Goal: Task Accomplishment & Management: Use online tool/utility

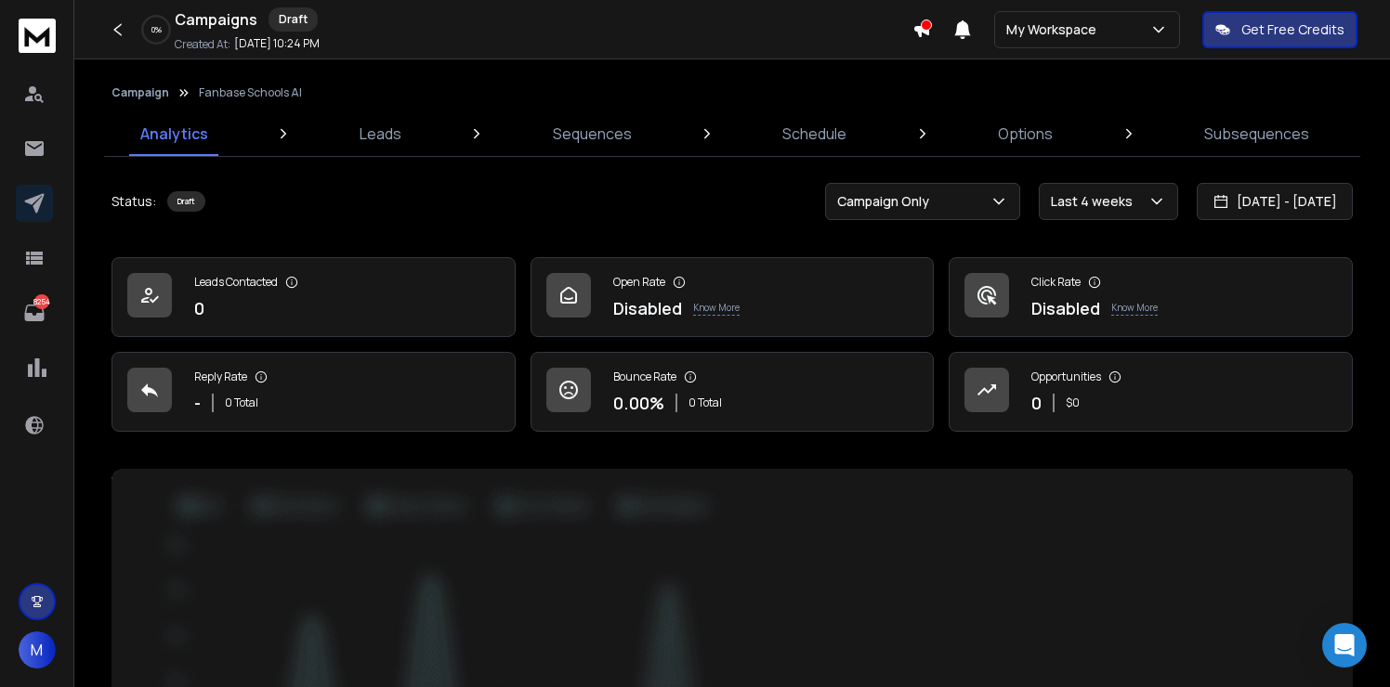
click at [371, 138] on p "Leads" at bounding box center [380, 134] width 42 height 22
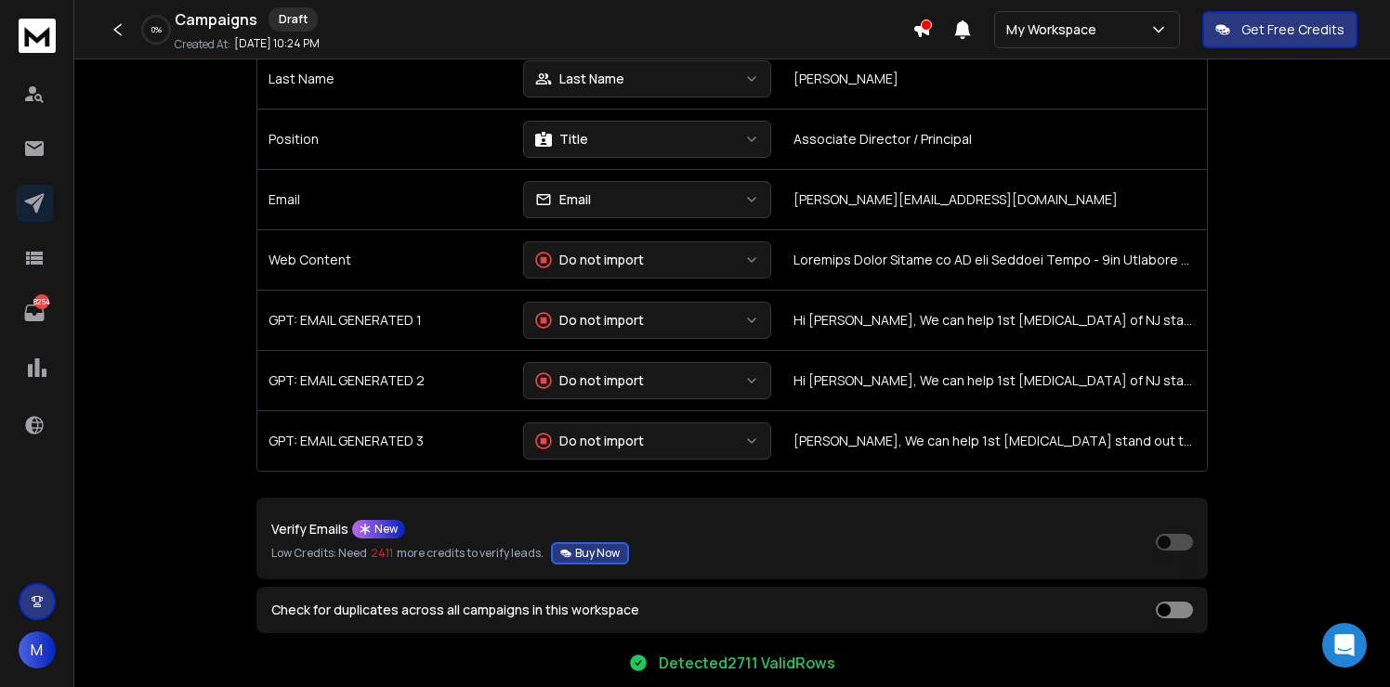
scroll to position [529, 0]
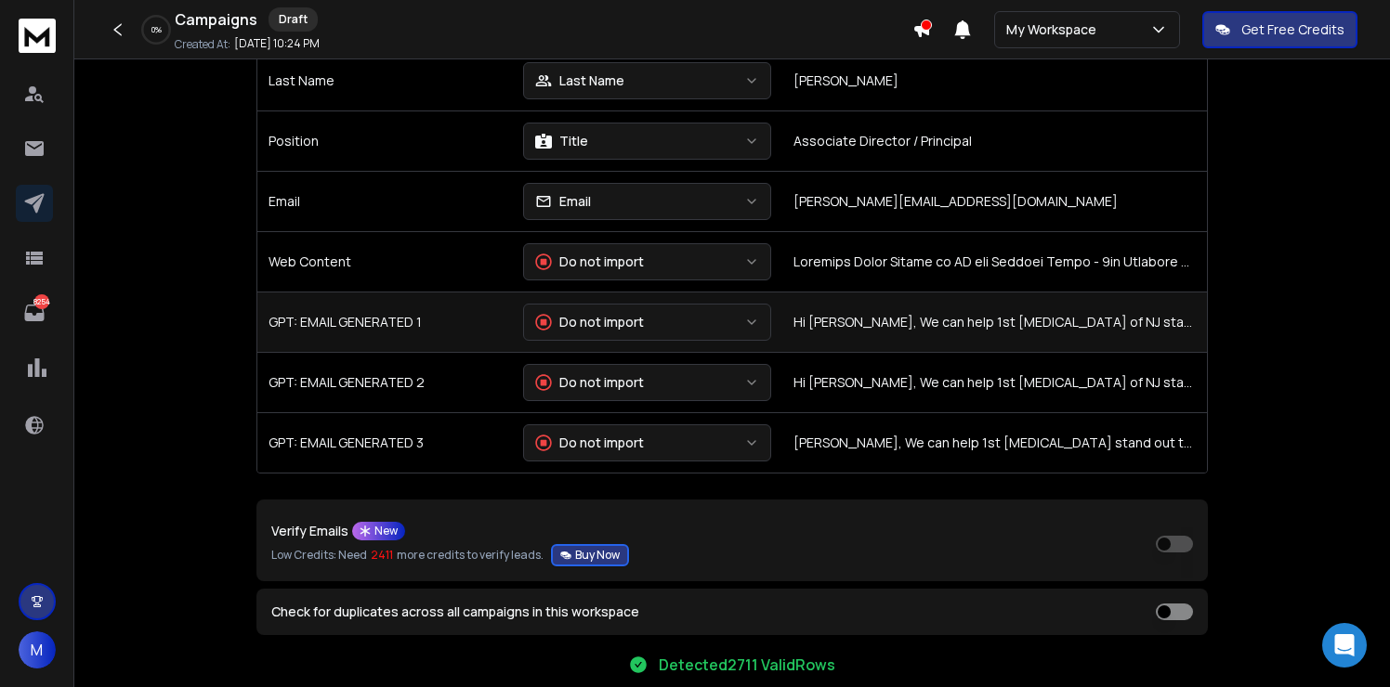
click at [700, 309] on button "Do not import" at bounding box center [647, 322] width 248 height 37
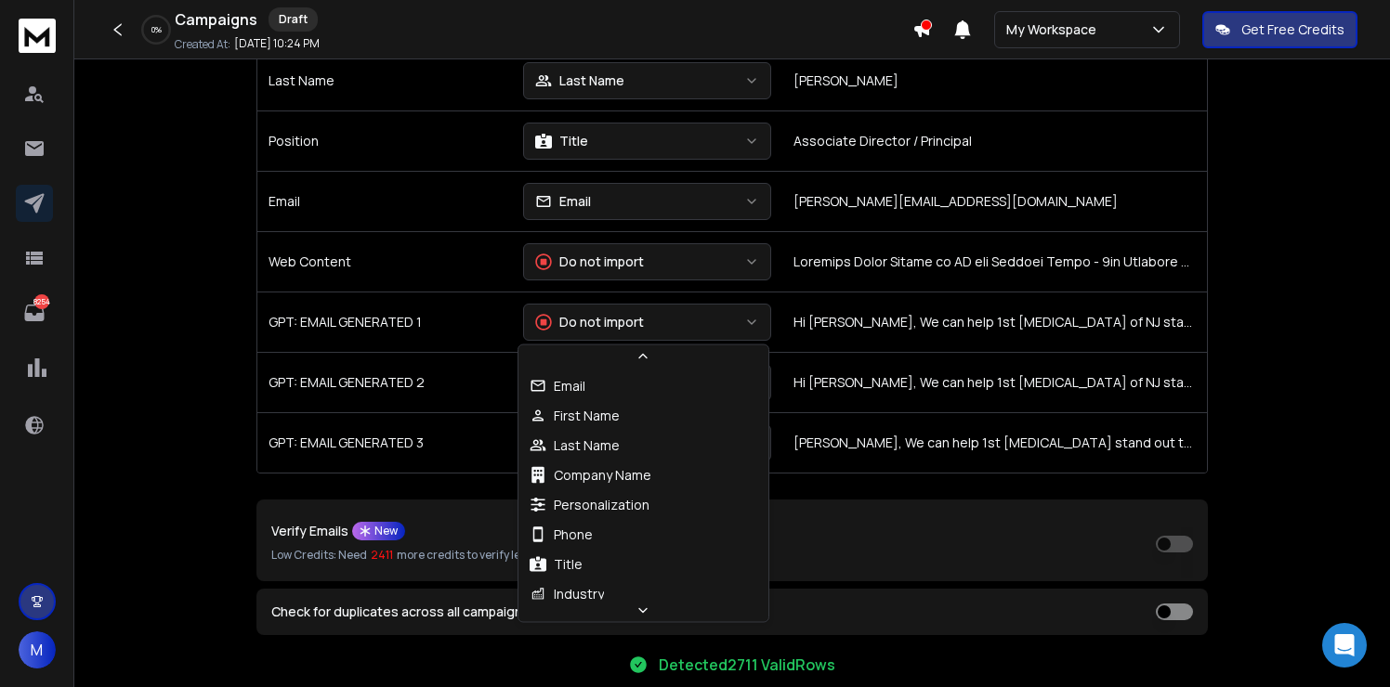
scroll to position [188, 0]
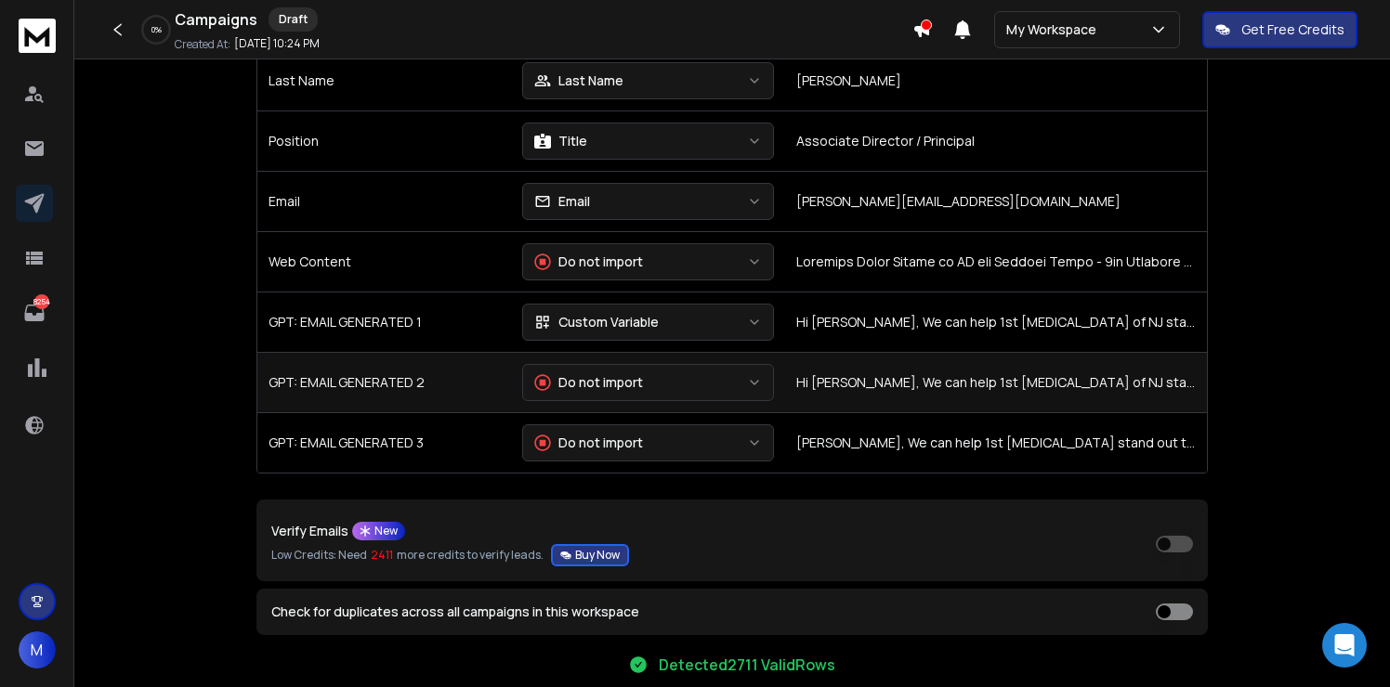
click at [628, 385] on div "Do not import" at bounding box center [588, 382] width 109 height 19
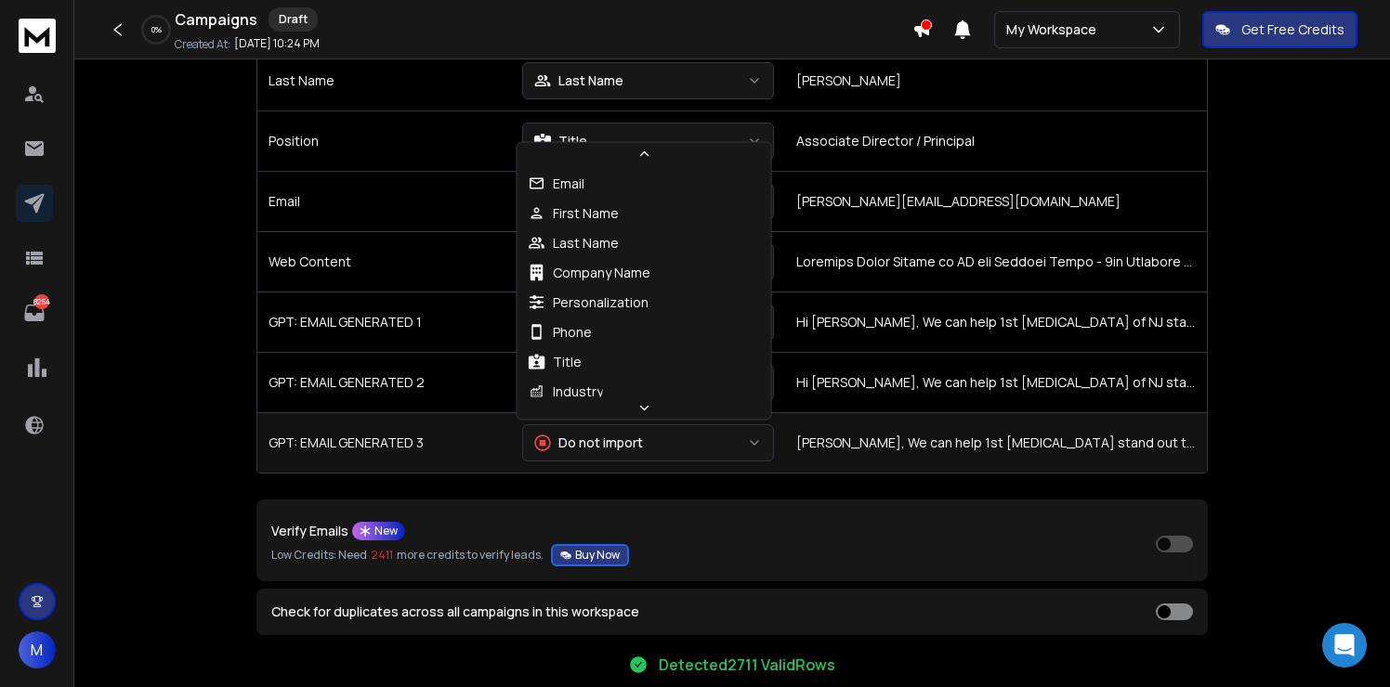
click at [651, 443] on button "Do not import" at bounding box center [648, 443] width 252 height 37
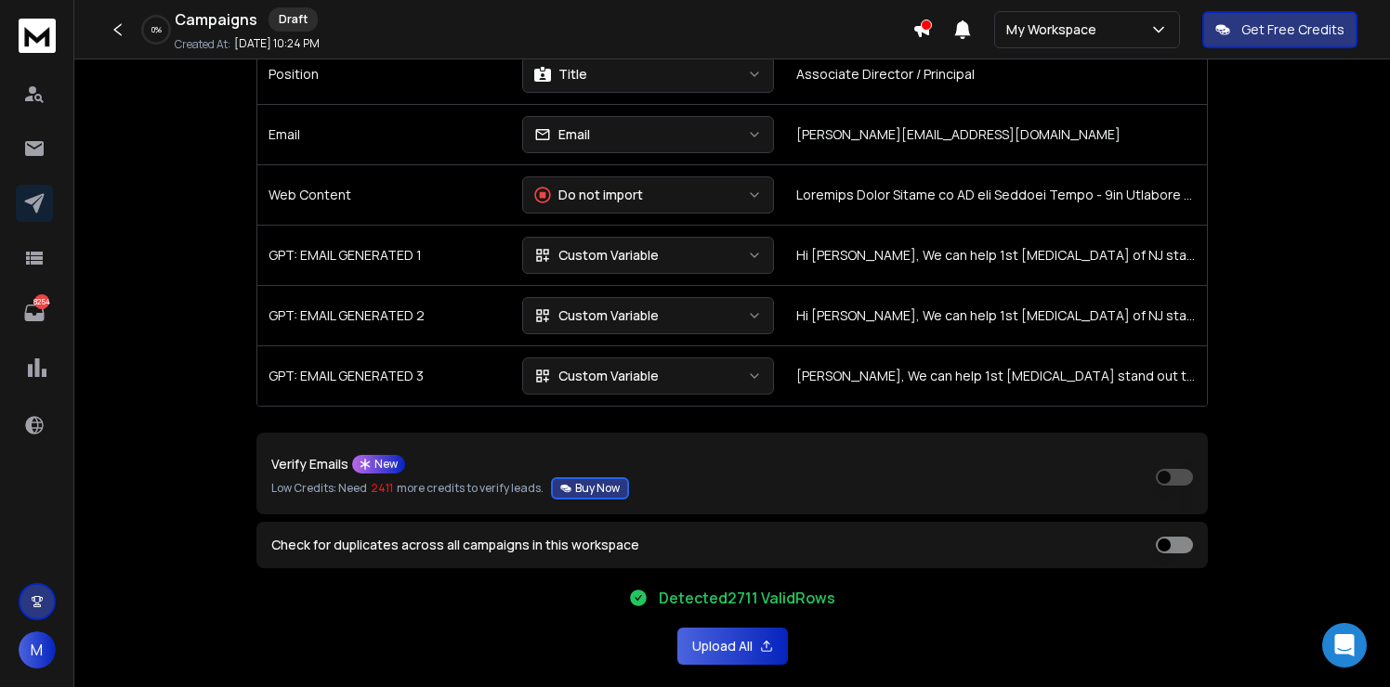
scroll to position [603, 0]
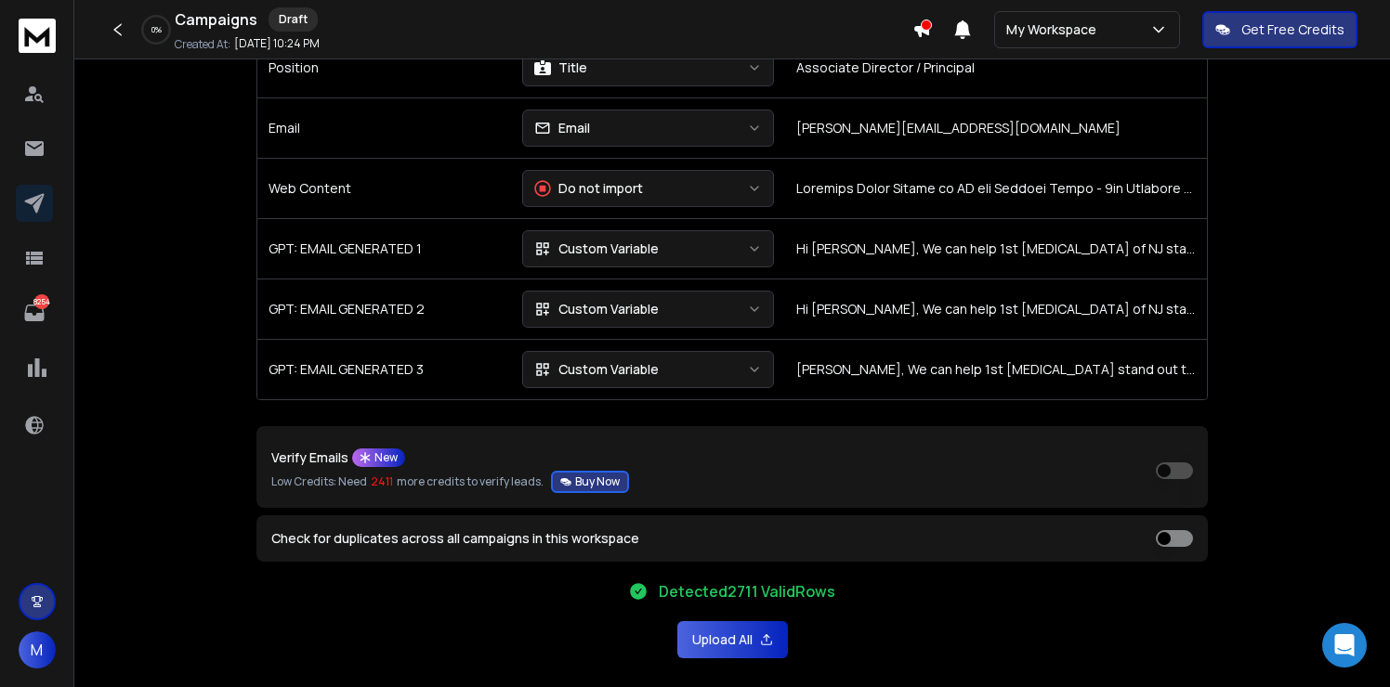
click at [774, 648] on button "Upload All" at bounding box center [732, 639] width 111 height 37
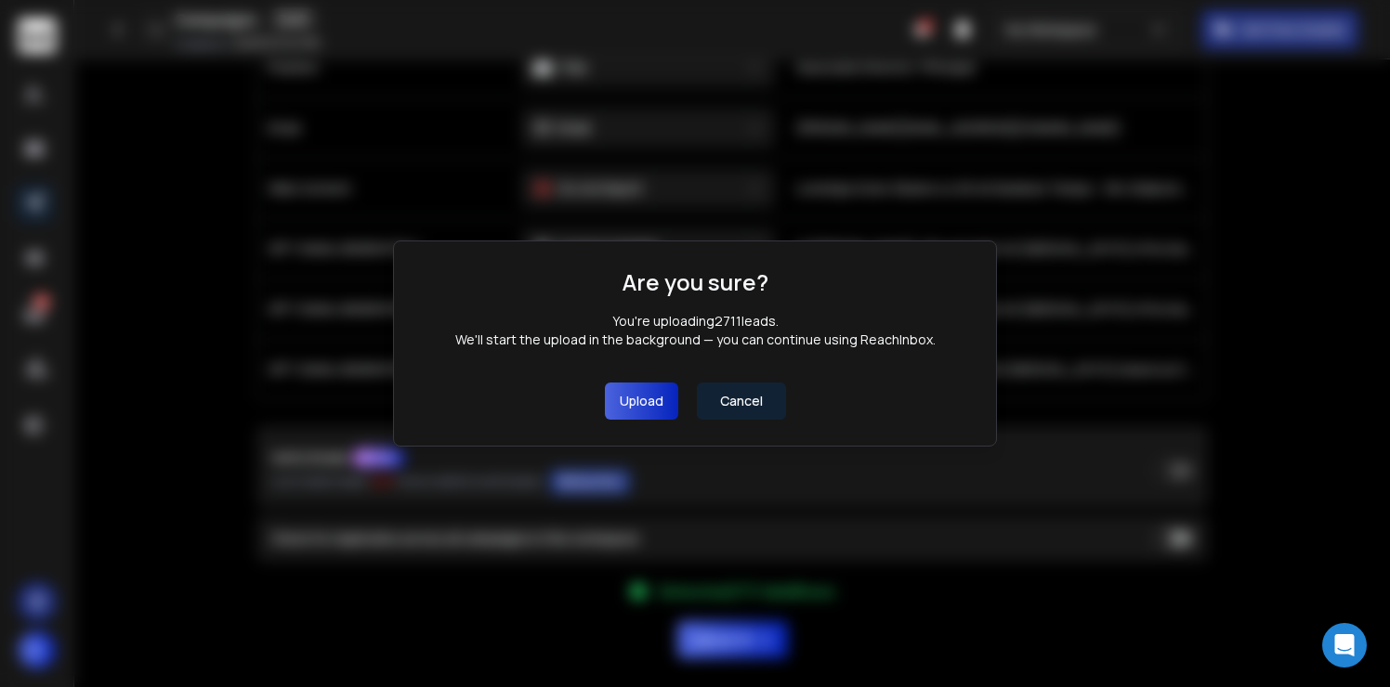
click at [649, 406] on button "Upload" at bounding box center [641, 401] width 73 height 37
